Goal: Task Accomplishment & Management: Use online tool/utility

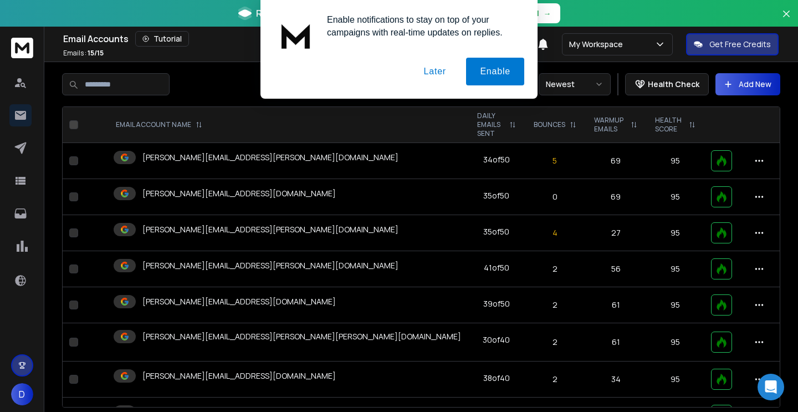
click at [437, 72] on button "Later" at bounding box center [435, 72] width 50 height 28
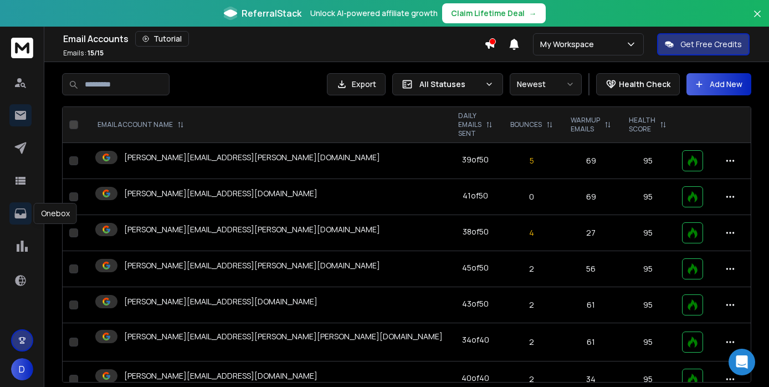
click at [17, 217] on icon at bounding box center [20, 213] width 12 height 10
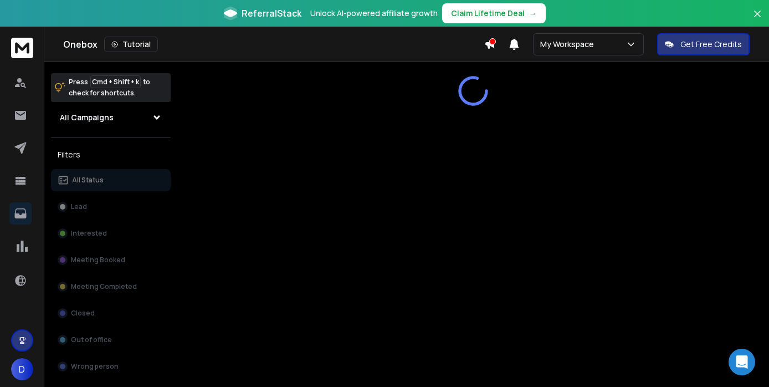
click at [111, 235] on div "All Status Lead Interested Meeting Booked Meeting Completed Closed Out of offic…" at bounding box center [111, 286] width 120 height 235
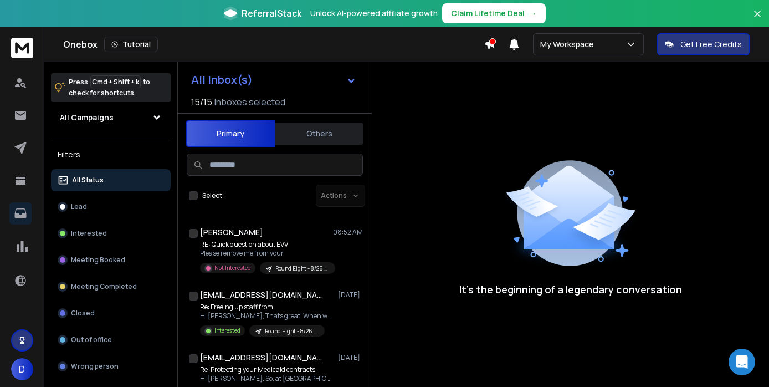
click at [114, 235] on button "Interested" at bounding box center [111, 233] width 120 height 22
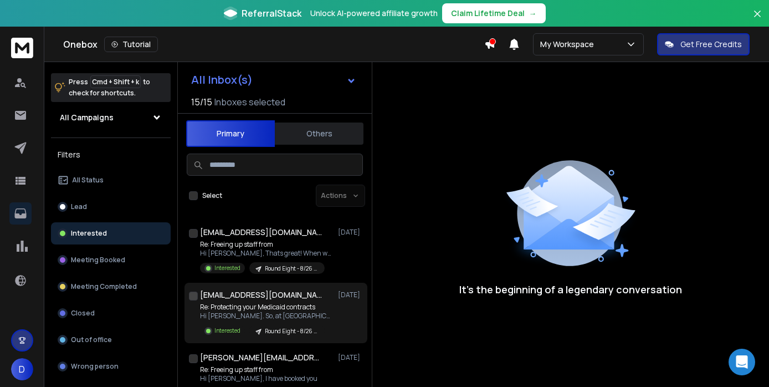
click at [244, 303] on p "Re: Protecting your Medicaid contracts" at bounding box center [266, 307] width 133 height 9
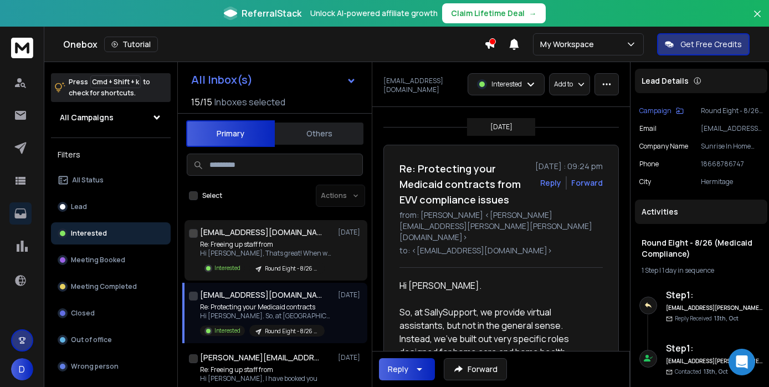
click at [271, 239] on div "[EMAIL_ADDRESS][DOMAIN_NAME] [DATE] Re: Freeing up staff from [GEOGRAPHIC_DATA]…" at bounding box center [281, 250] width 163 height 47
